Goal: Task Accomplishment & Management: Manage account settings

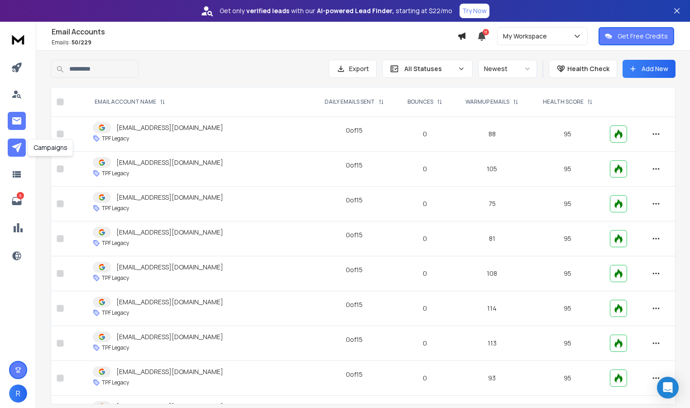
click at [16, 146] on icon at bounding box center [17, 148] width 10 height 10
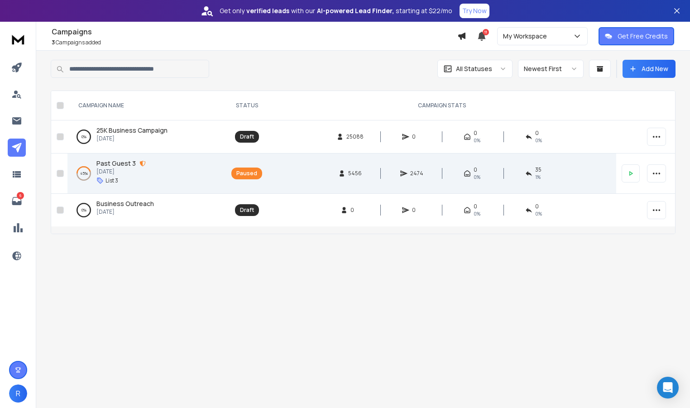
click at [127, 163] on span "Past Guest 3" at bounding box center [115, 163] width 39 height 9
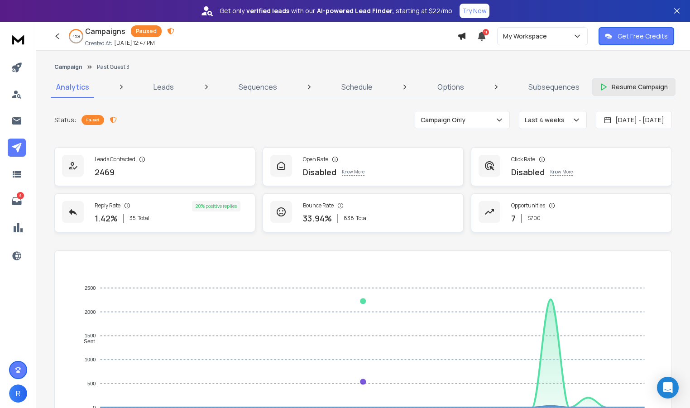
click at [632, 88] on button "Resume Campaign" at bounding box center [633, 87] width 83 height 18
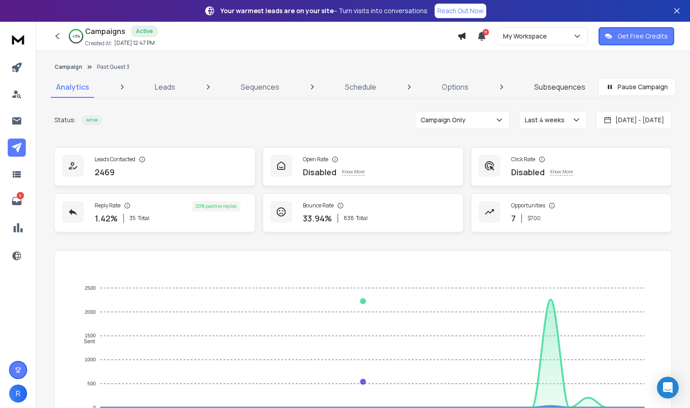
click at [561, 86] on p "Subsequences" at bounding box center [559, 87] width 51 height 11
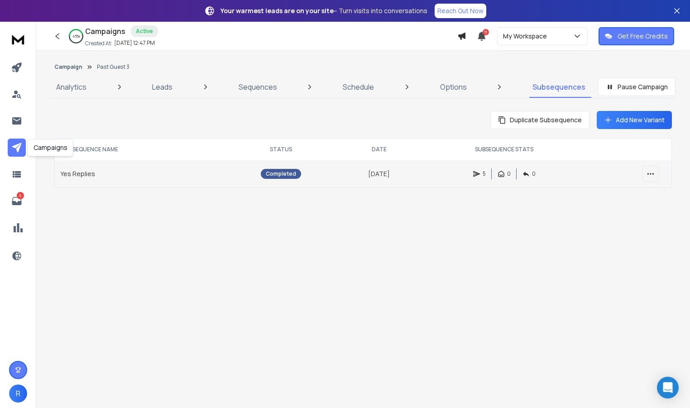
click at [14, 144] on icon at bounding box center [16, 147] width 11 height 11
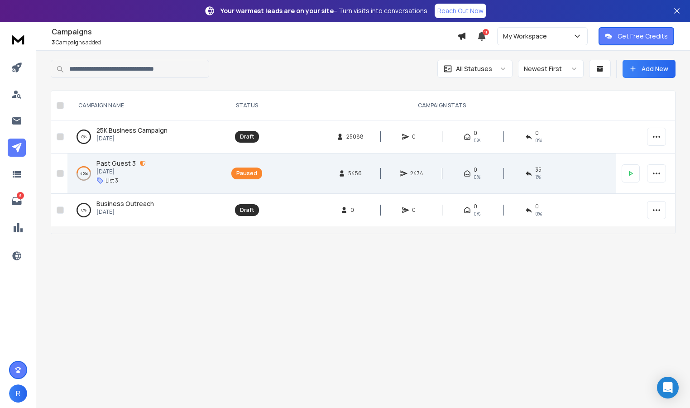
click at [630, 172] on icon at bounding box center [631, 173] width 4 height 5
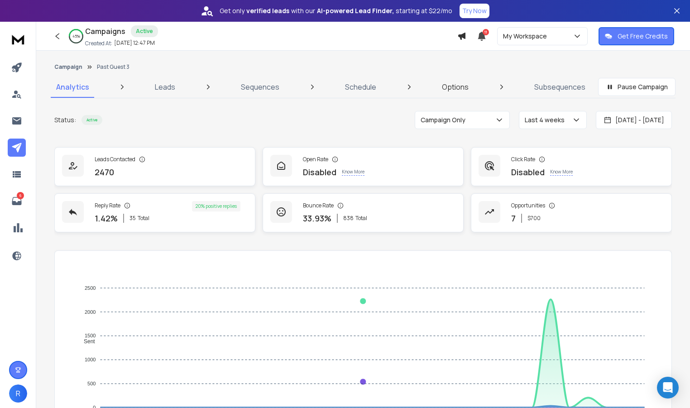
click at [454, 87] on p "Options" at bounding box center [455, 87] width 27 height 11
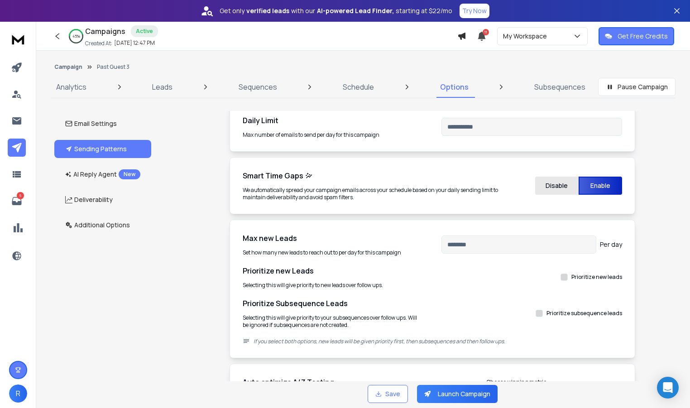
scroll to position [472, 0]
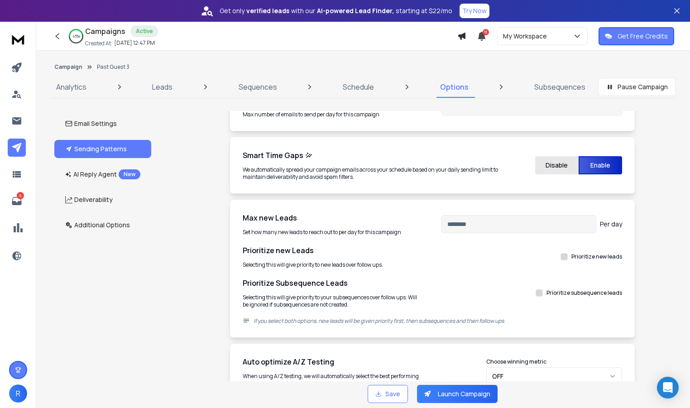
click at [467, 395] on button "Launch Campaign" at bounding box center [457, 394] width 81 height 18
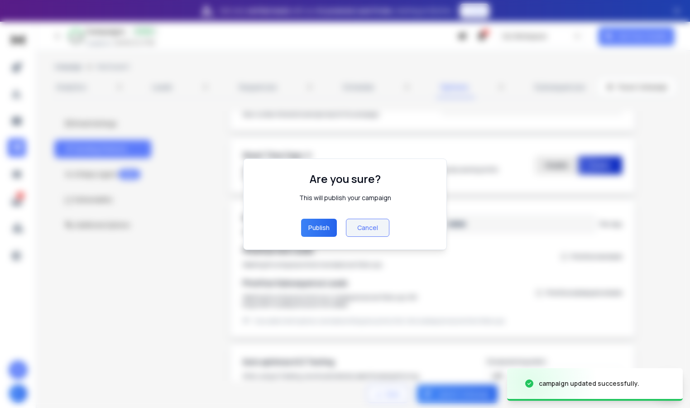
click at [322, 231] on button "Publish" at bounding box center [319, 228] width 36 height 18
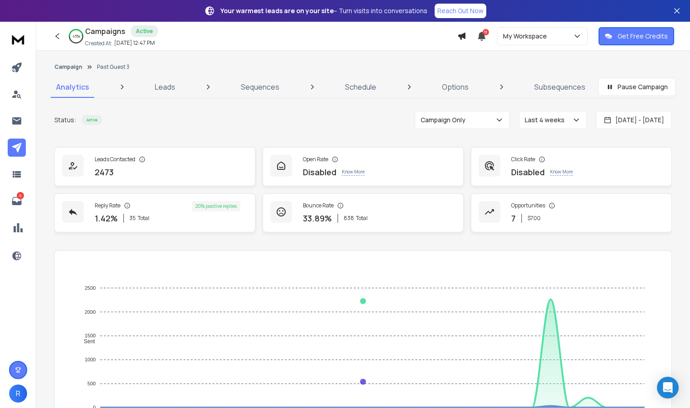
click at [119, 160] on p "Leads Contacted" at bounding box center [115, 159] width 41 height 7
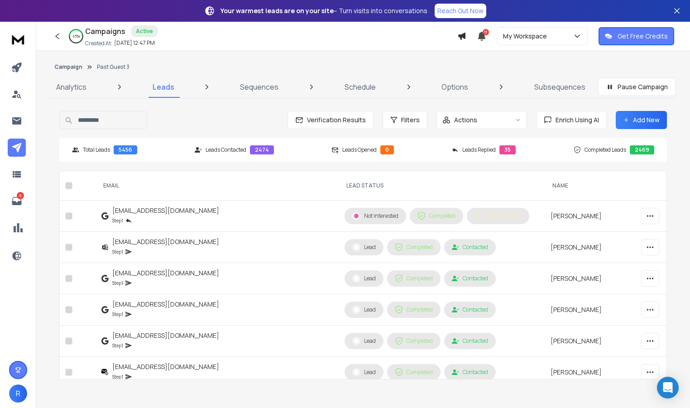
click at [646, 217] on icon "button" at bounding box center [650, 216] width 8 height 8
click at [608, 176] on th "NAME" at bounding box center [590, 185] width 91 height 29
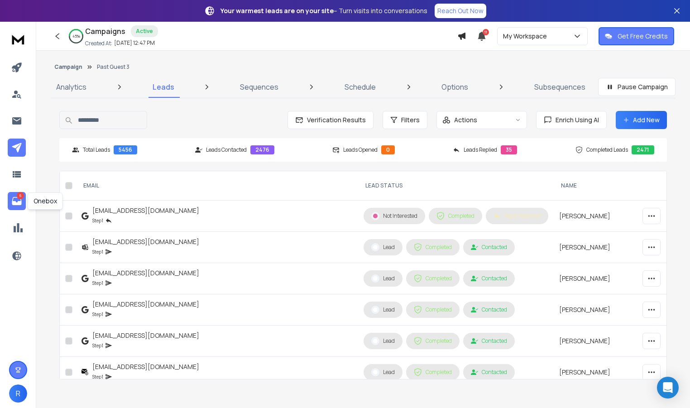
click at [19, 199] on p "6" at bounding box center [20, 195] width 7 height 7
